Goal: Task Accomplishment & Management: Manage account settings

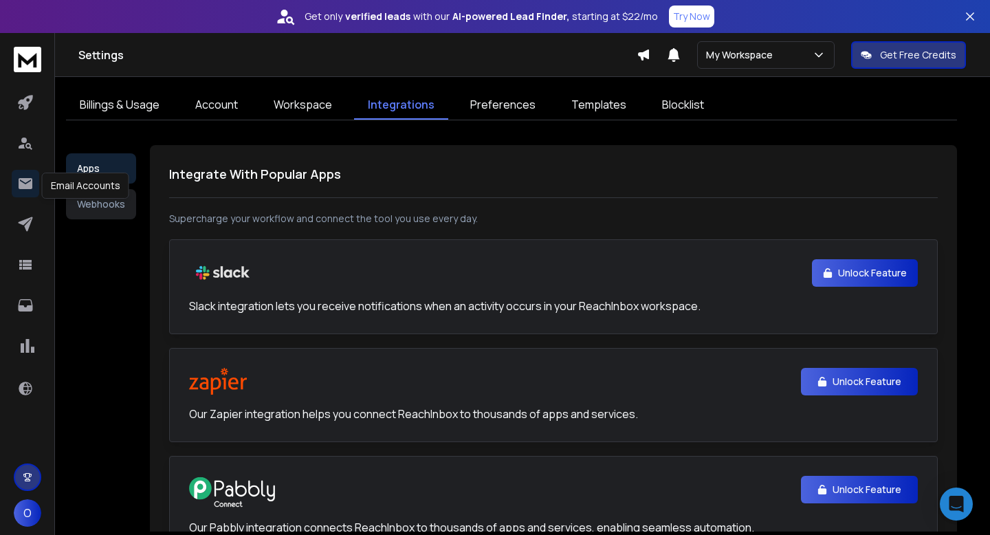
click at [32, 186] on icon at bounding box center [25, 183] width 16 height 16
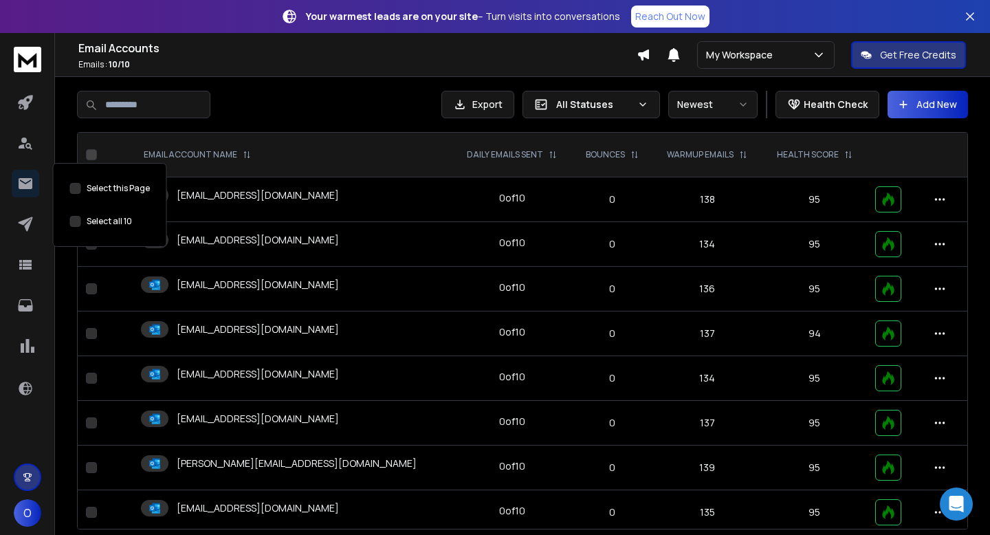
click at [89, 156] on button "Select this Page" at bounding box center [91, 154] width 11 height 11
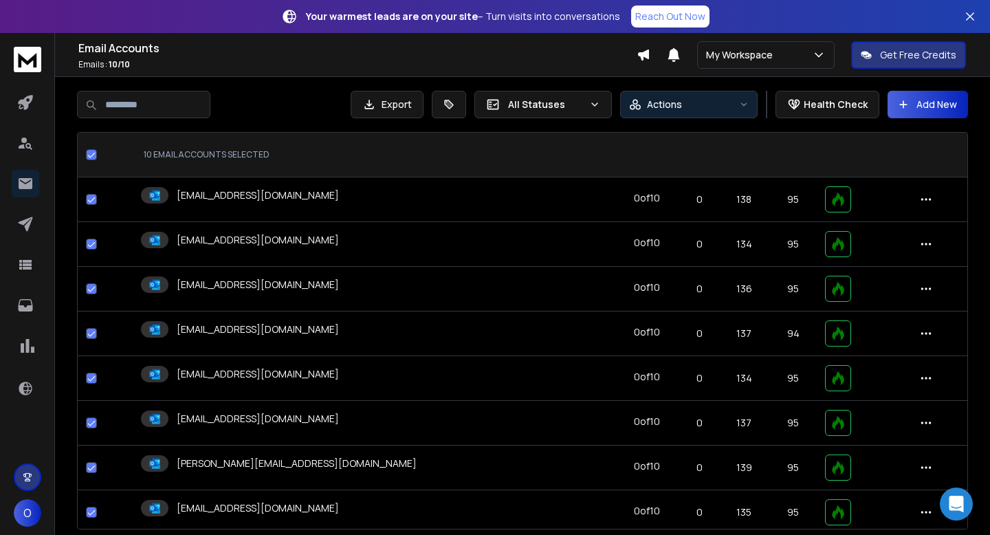
click at [732, 107] on div "Actions" at bounding box center [681, 105] width 104 height 14
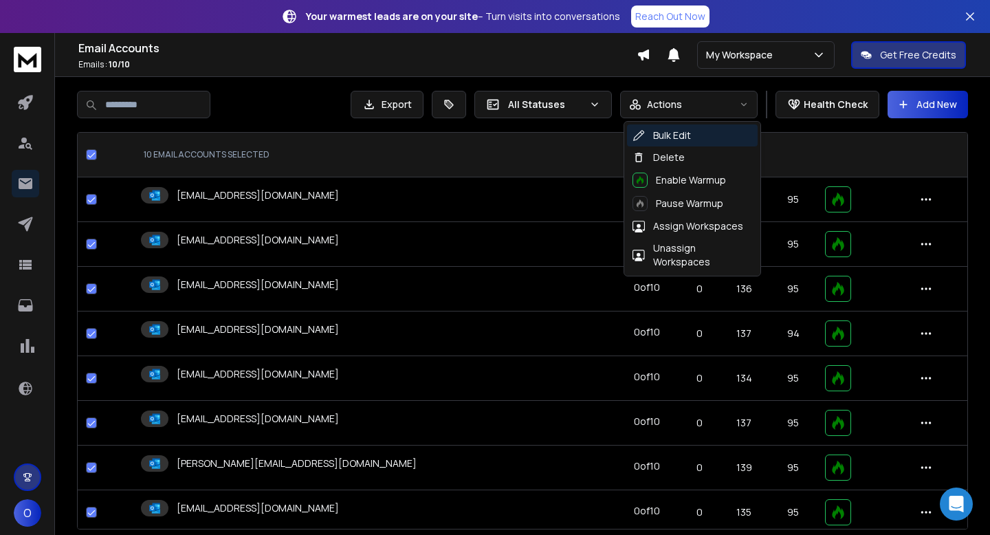
click at [652, 135] on div "Bulk Edit" at bounding box center [661, 136] width 58 height 14
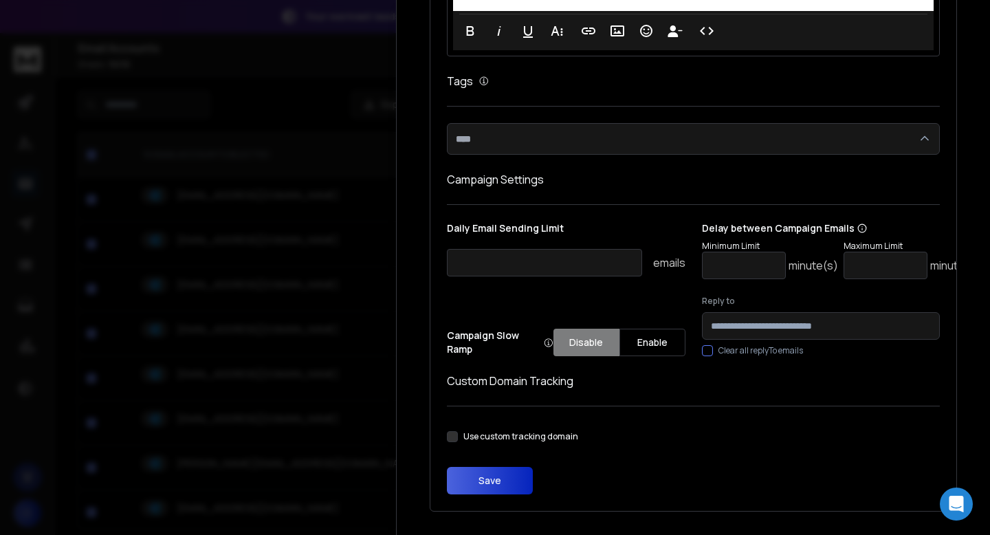
scroll to position [272, 0]
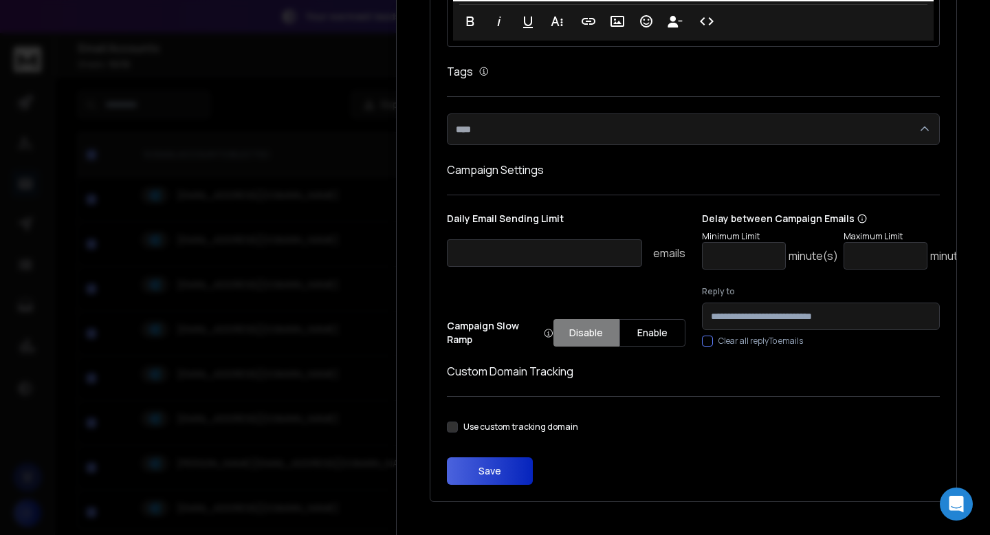
click at [508, 255] on input "number" at bounding box center [544, 252] width 195 height 27
type input "**"
click at [764, 262] on div at bounding box center [744, 255] width 84 height 27
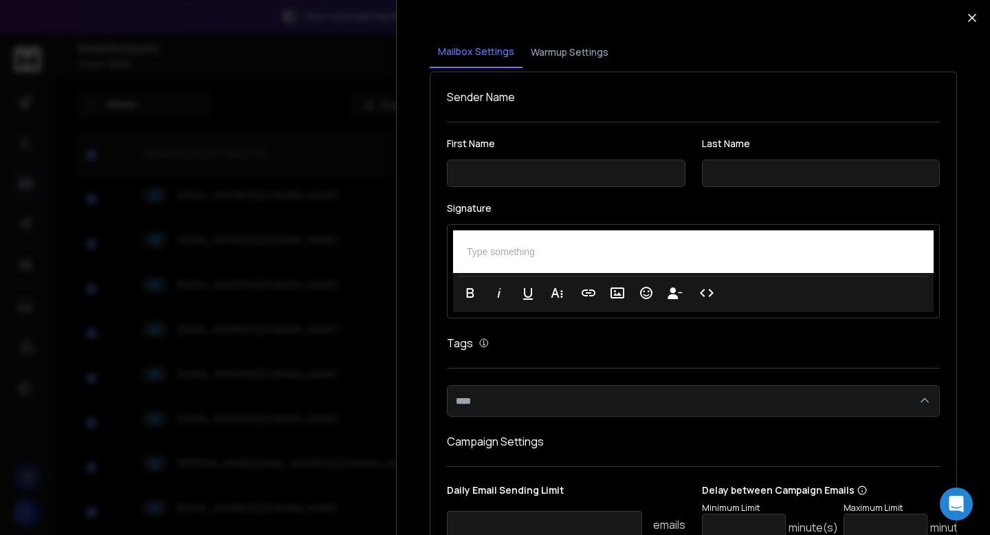
click at [969, 20] on icon "button" at bounding box center [972, 18] width 14 height 14
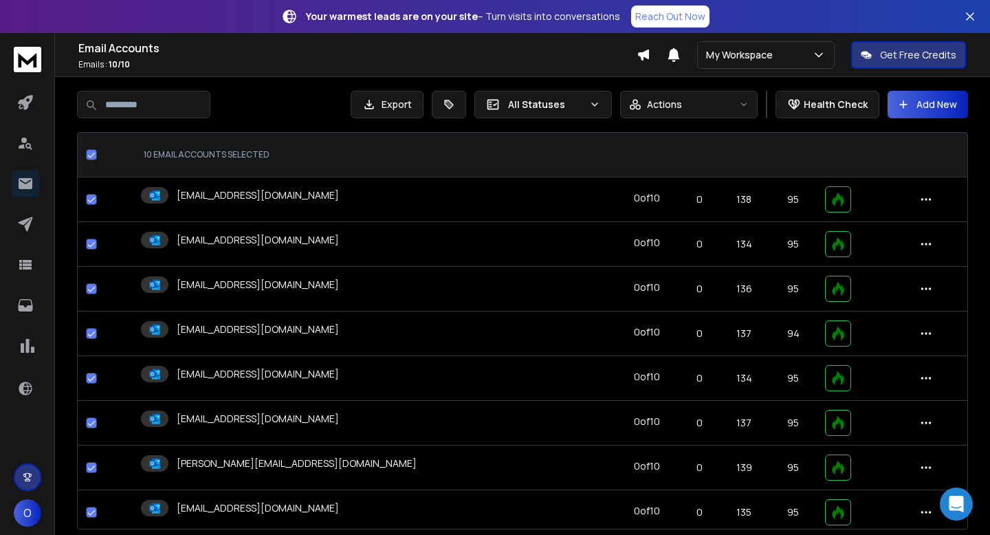
click at [731, 119] on div "Export All Statuses Actions Health Check Add New 10 EMAIL ACCOUNTS SELECTED [EM…" at bounding box center [522, 310] width 891 height 439
click at [704, 113] on button "Actions" at bounding box center [688, 104] width 137 height 27
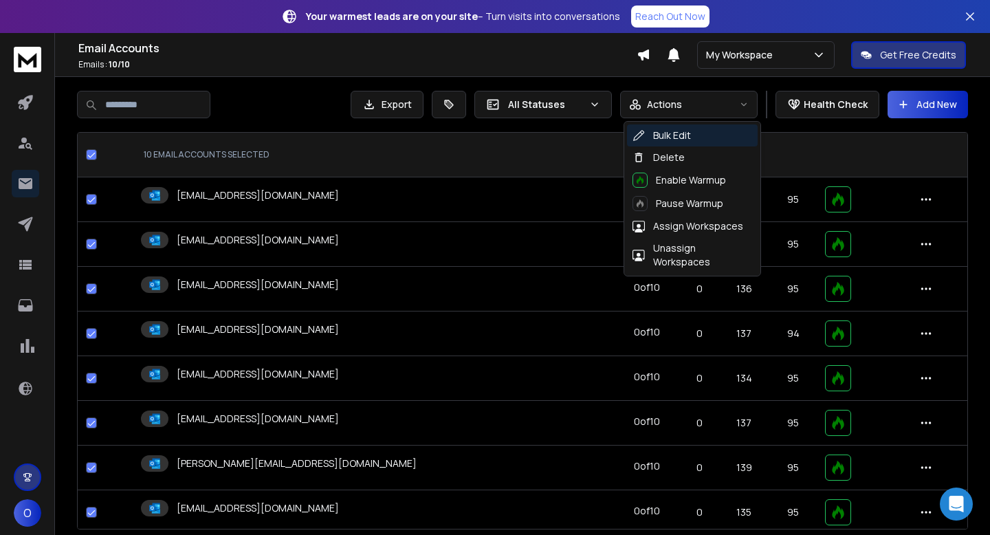
click at [672, 134] on div "Bulk Edit" at bounding box center [661, 136] width 58 height 14
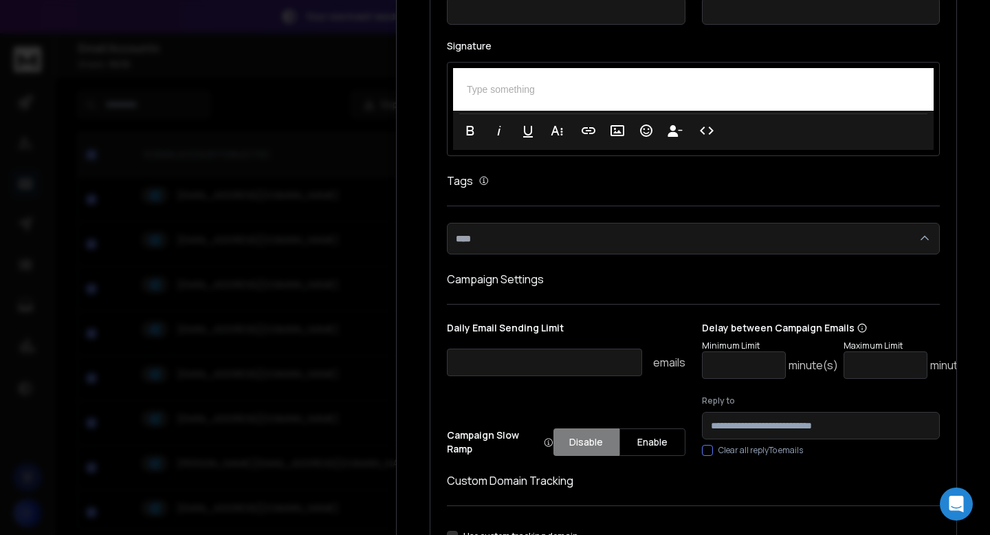
scroll to position [185, 0]
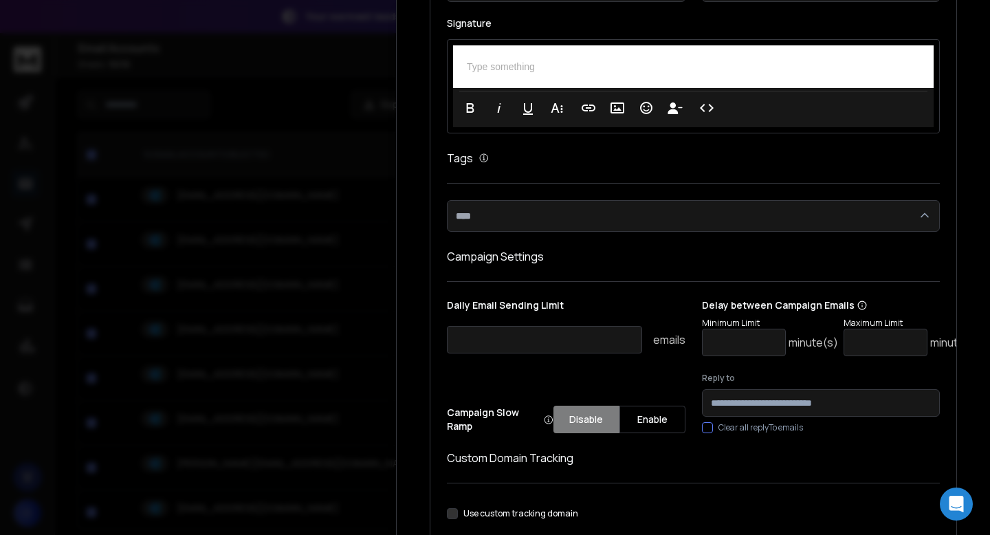
click at [498, 344] on input "number" at bounding box center [544, 339] width 195 height 27
type input "**"
click at [731, 340] on input "number" at bounding box center [744, 342] width 84 height 27
click at [879, 342] on input "number" at bounding box center [885, 342] width 84 height 27
type input "*"
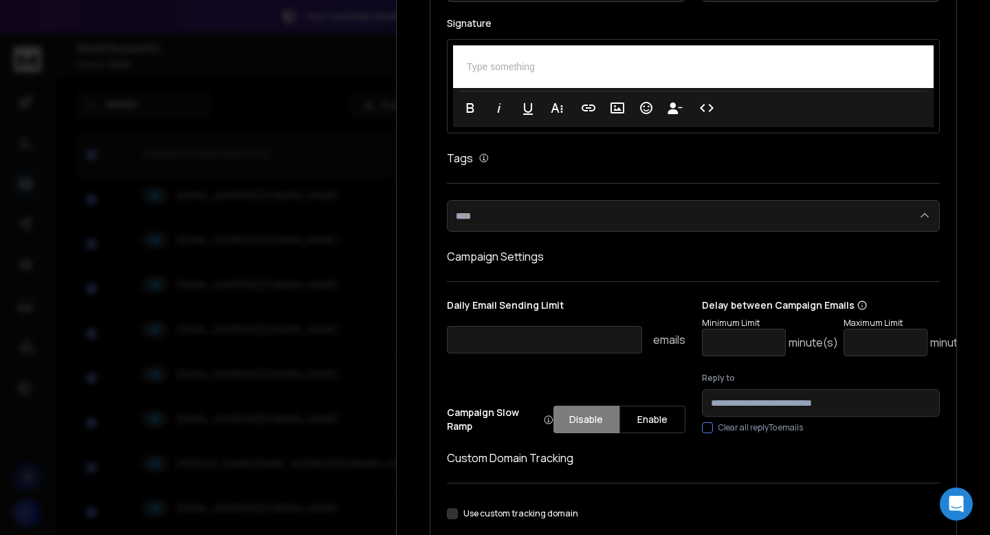
type input "**"
click at [732, 338] on input "*" at bounding box center [744, 342] width 84 height 27
type input "**"
click at [652, 452] on h1 "Custom Domain Tracking" at bounding box center [693, 458] width 493 height 16
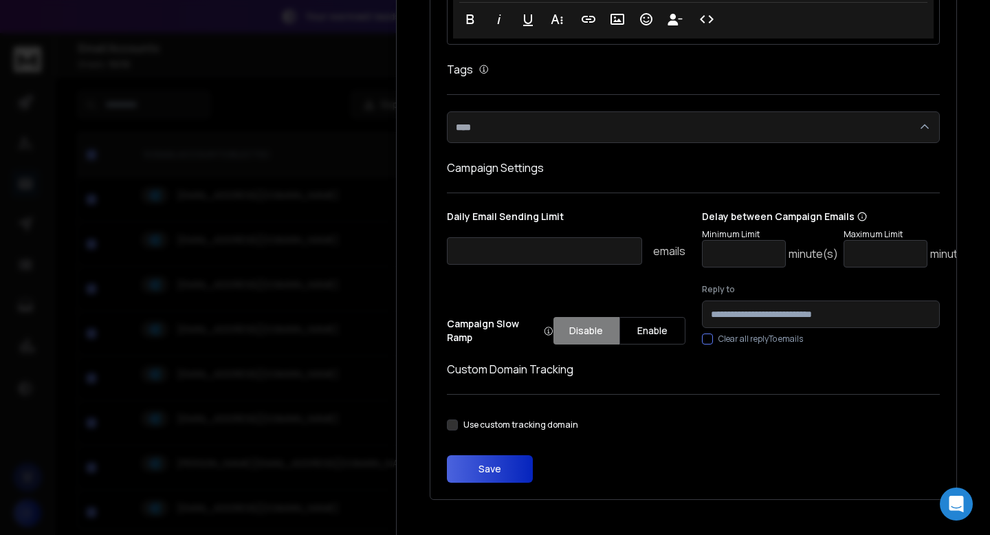
scroll to position [277, 0]
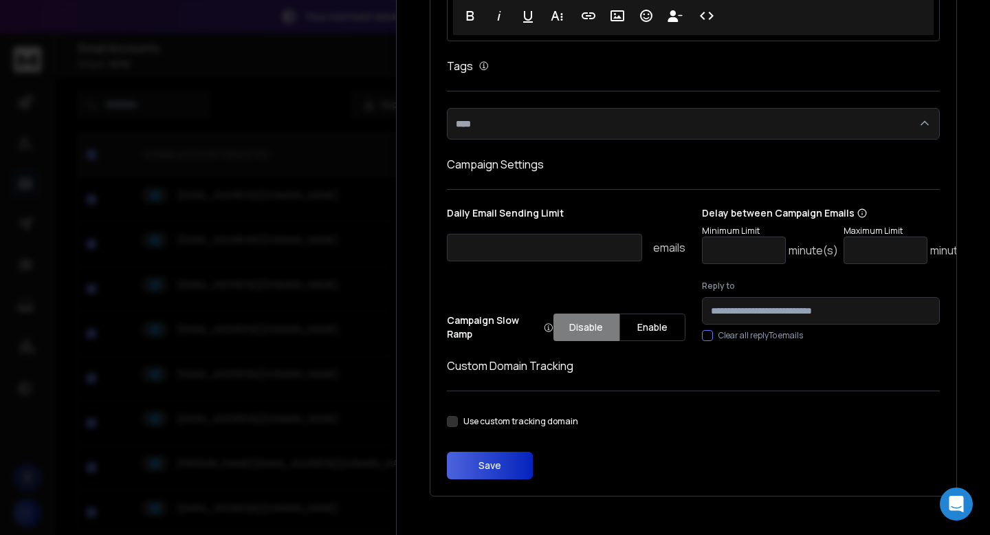
click at [479, 466] on button "Save" at bounding box center [490, 465] width 86 height 27
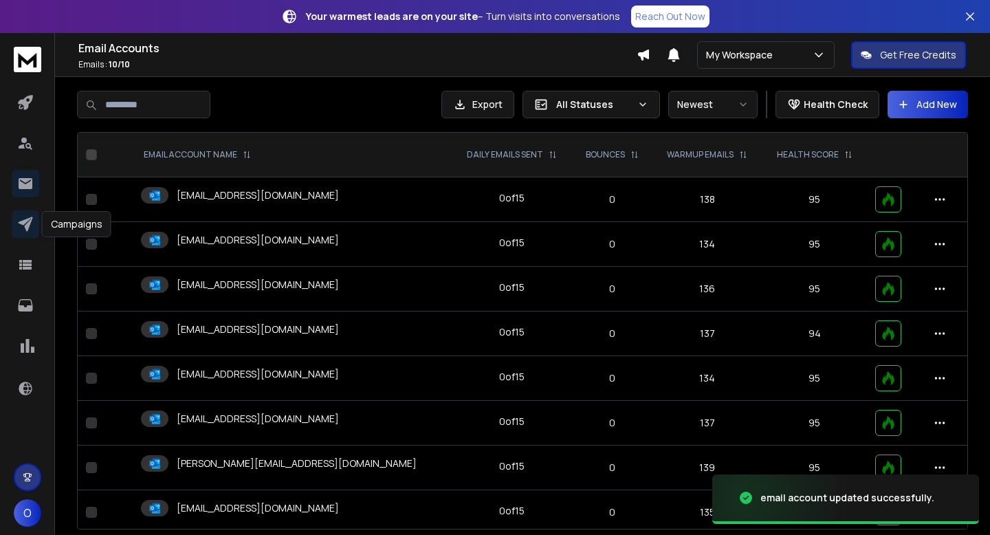
click at [19, 225] on icon at bounding box center [25, 224] width 16 height 16
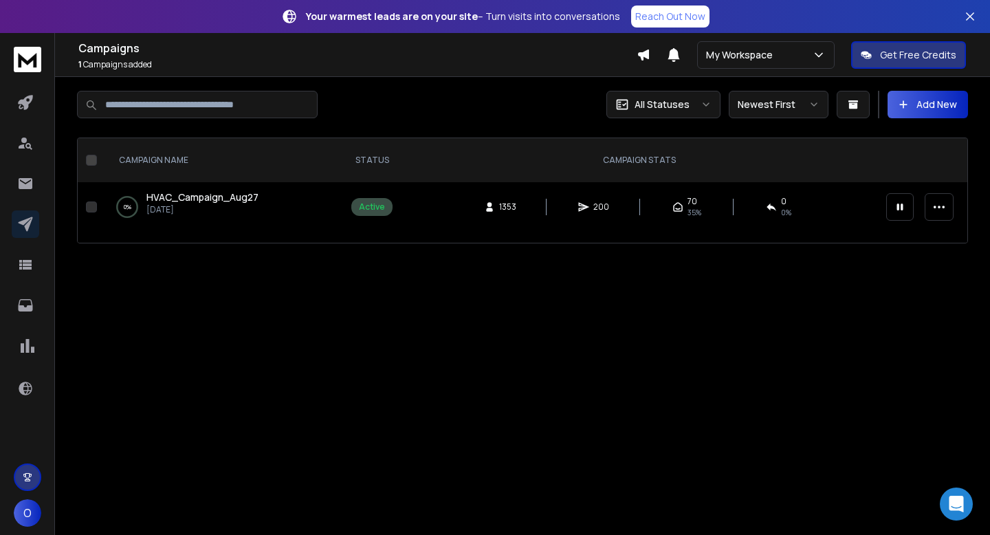
click at [217, 202] on span "HVAC_Campaign_Aug27" at bounding box center [202, 196] width 112 height 13
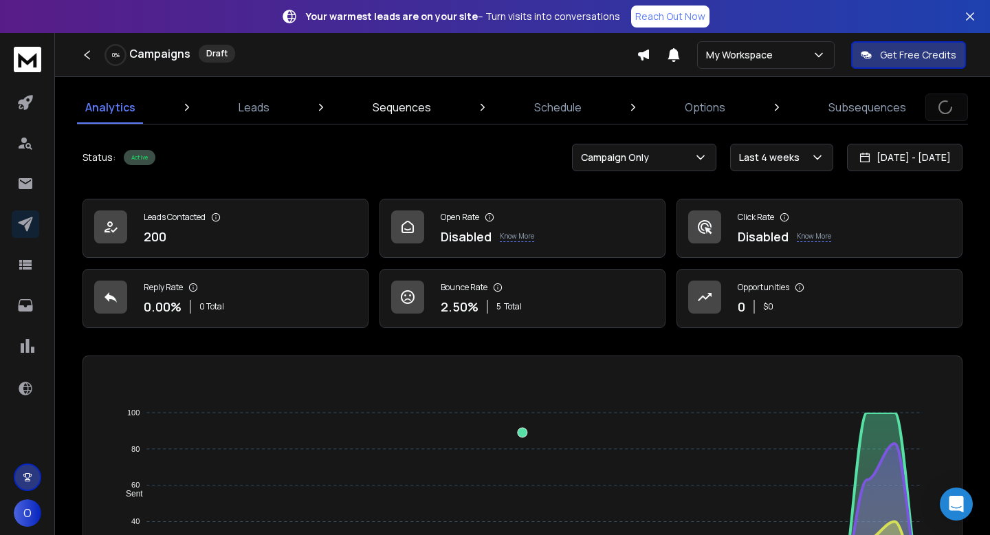
click at [401, 120] on link "Sequences" at bounding box center [401, 107] width 75 height 33
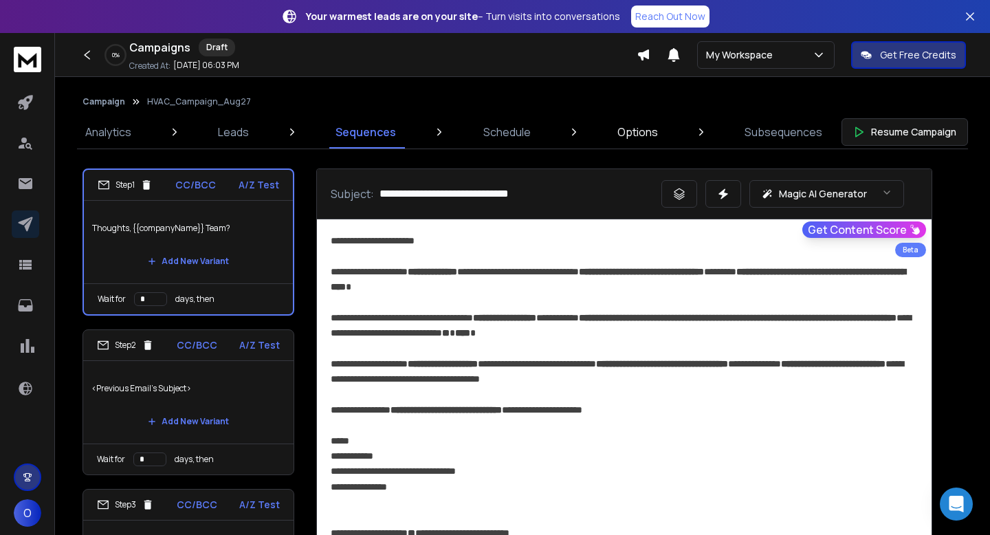
click at [637, 137] on p "Options" at bounding box center [637, 132] width 41 height 16
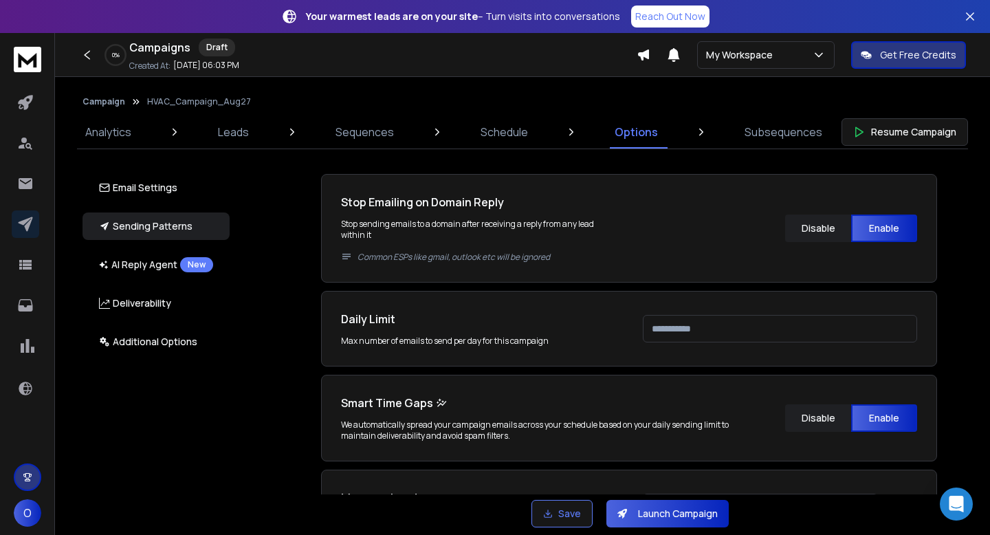
scroll to position [549, 0]
click at [573, 345] on div "Max number of emails to send per day for this campaign" at bounding box center [478, 342] width 274 height 11
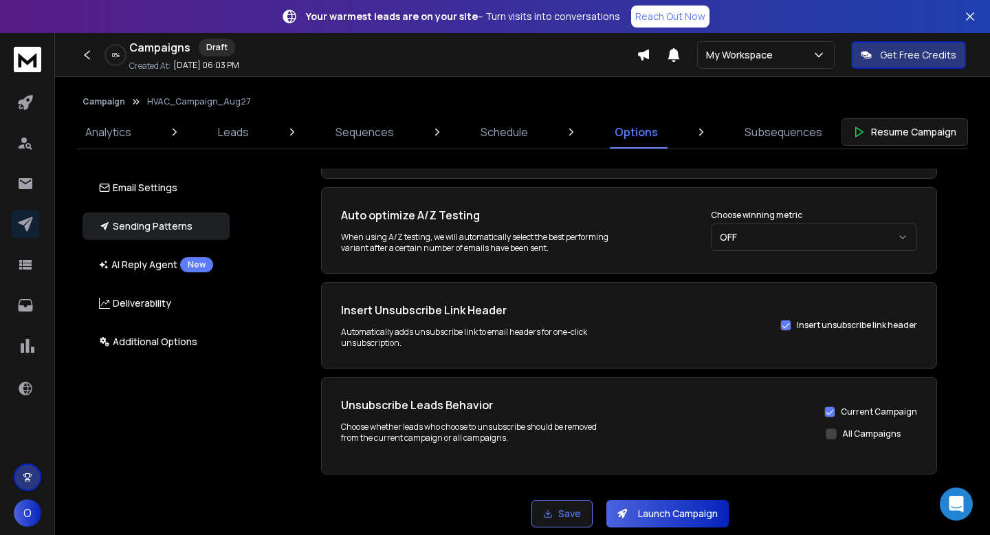
scroll to position [1084, 0]
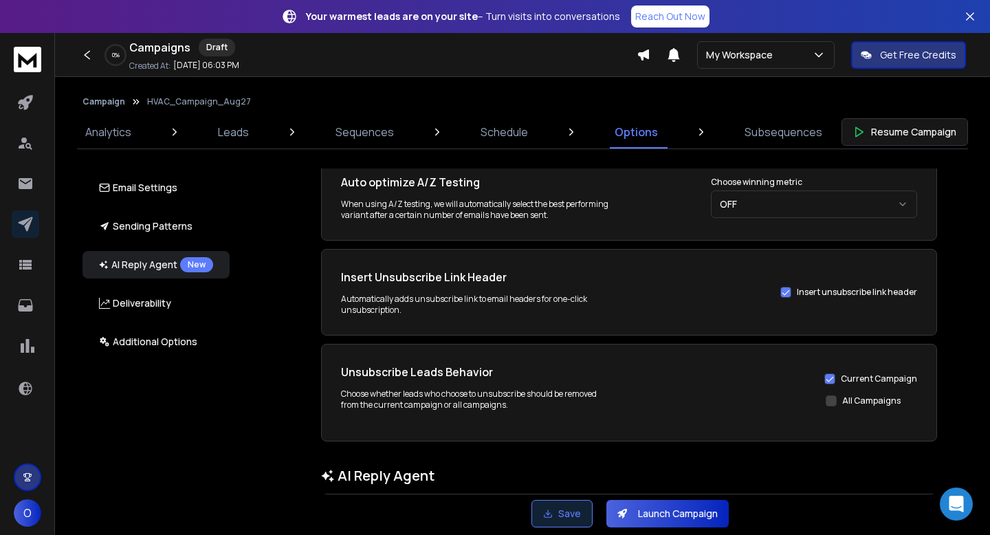
click at [560, 509] on button "Save" at bounding box center [561, 513] width 61 height 27
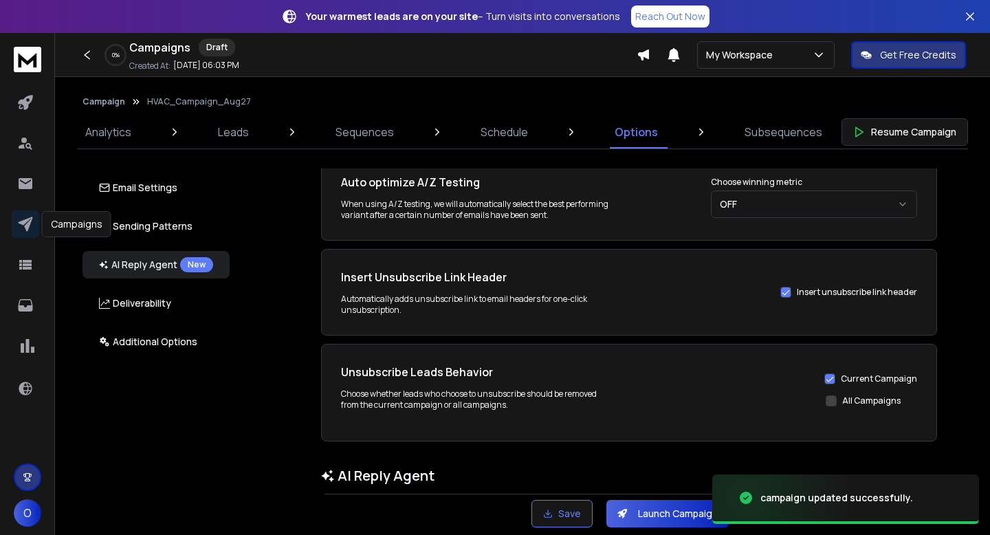
click at [17, 220] on icon at bounding box center [25, 224] width 16 height 16
